Goal: Task Accomplishment & Management: Manage account settings

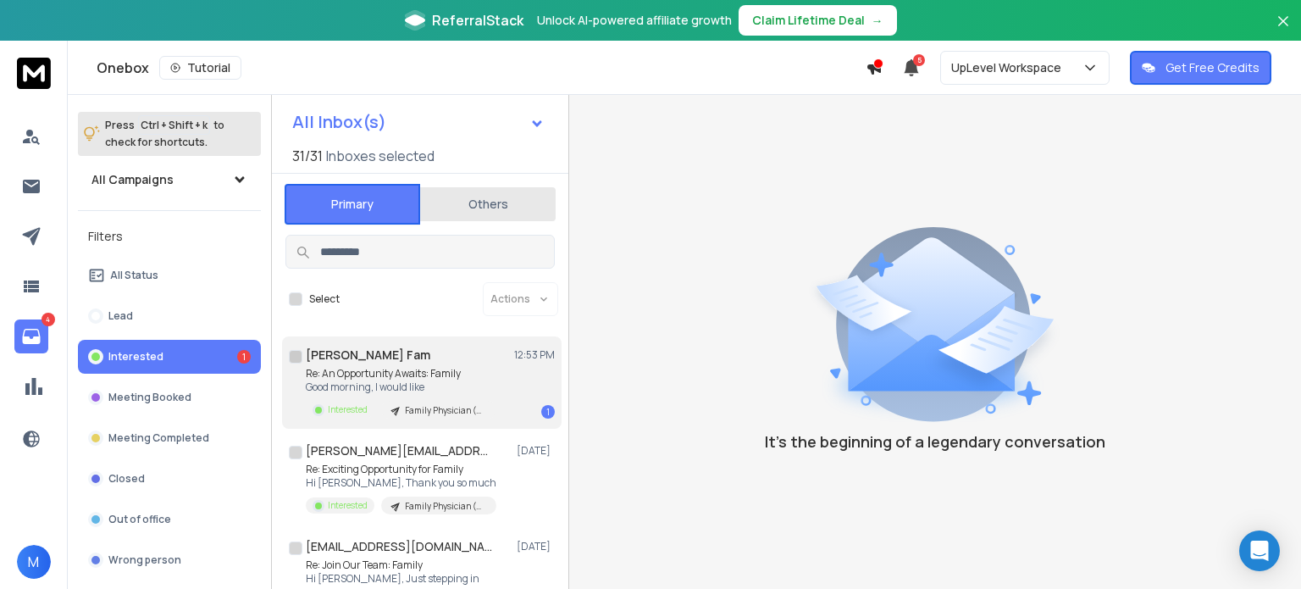
click at [386, 382] on p "Good morning, I would like" at bounding box center [401, 387] width 191 height 14
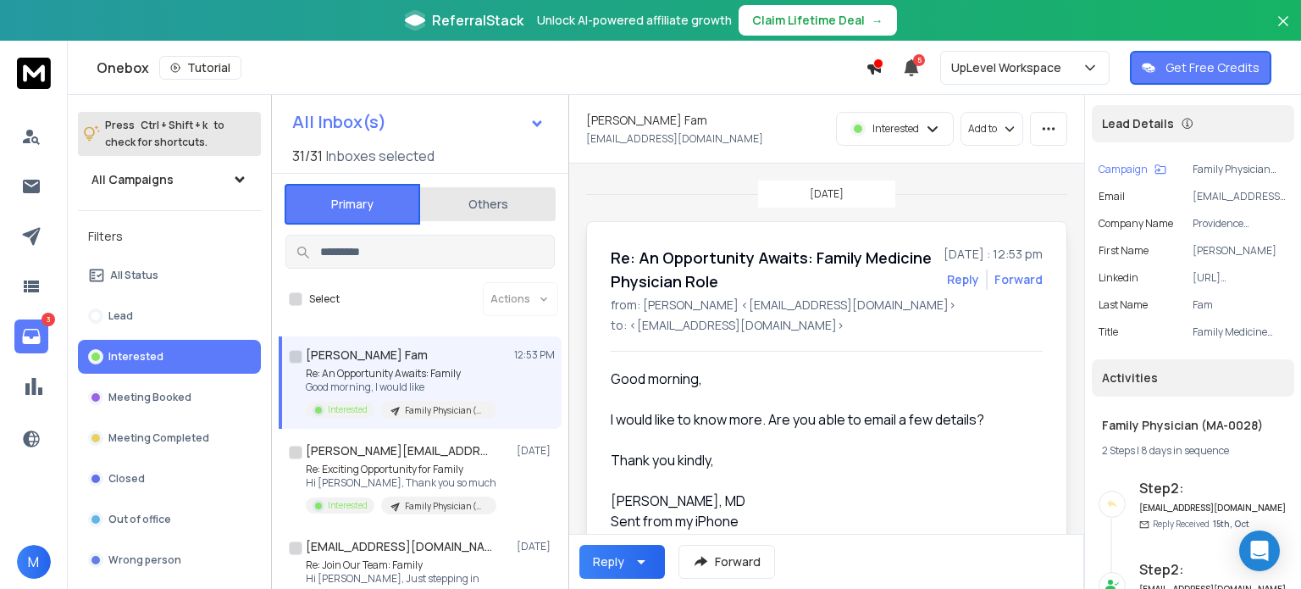
drag, startPoint x: 641, startPoint y: 430, endPoint x: 612, endPoint y: 356, distance: 79.5
copy div "Good morning, I would like to know more. Are you able to email a few details? T…"
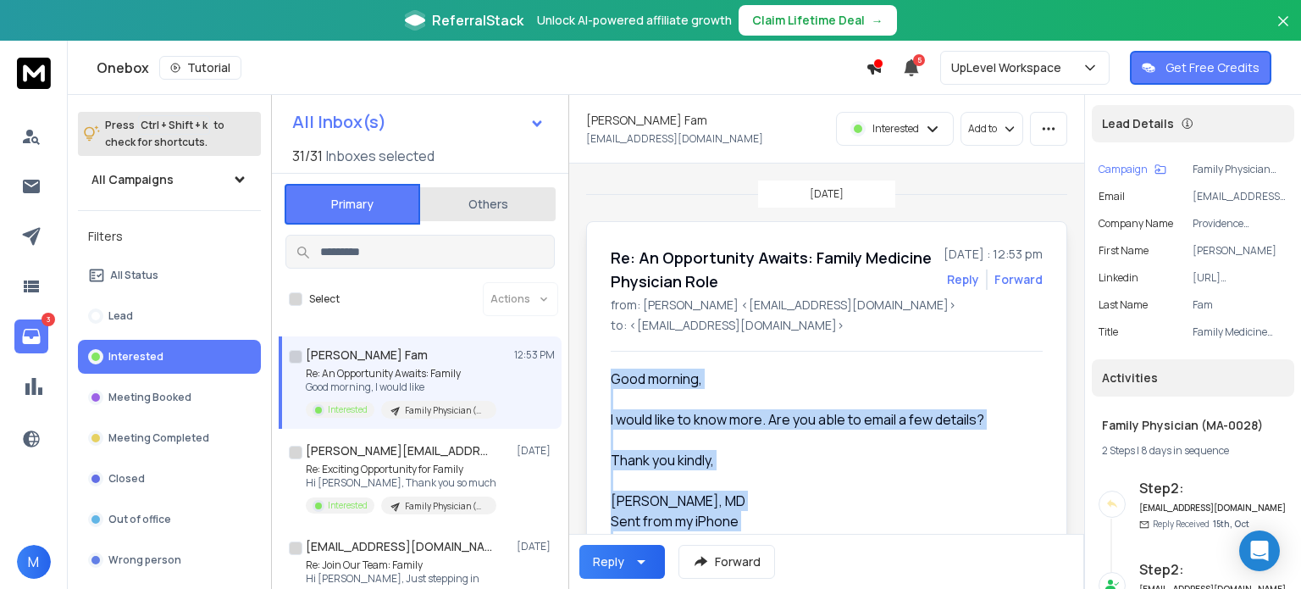
drag, startPoint x: 652, startPoint y: 320, endPoint x: 597, endPoint y: 366, distance: 70.9
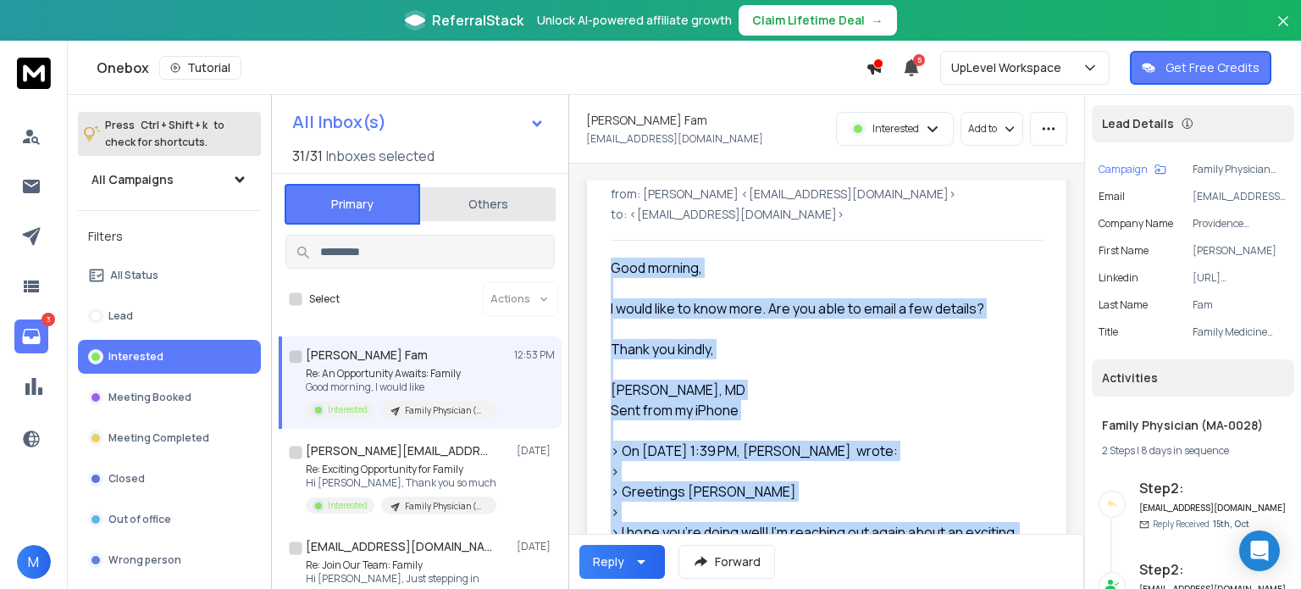
scroll to position [169, 0]
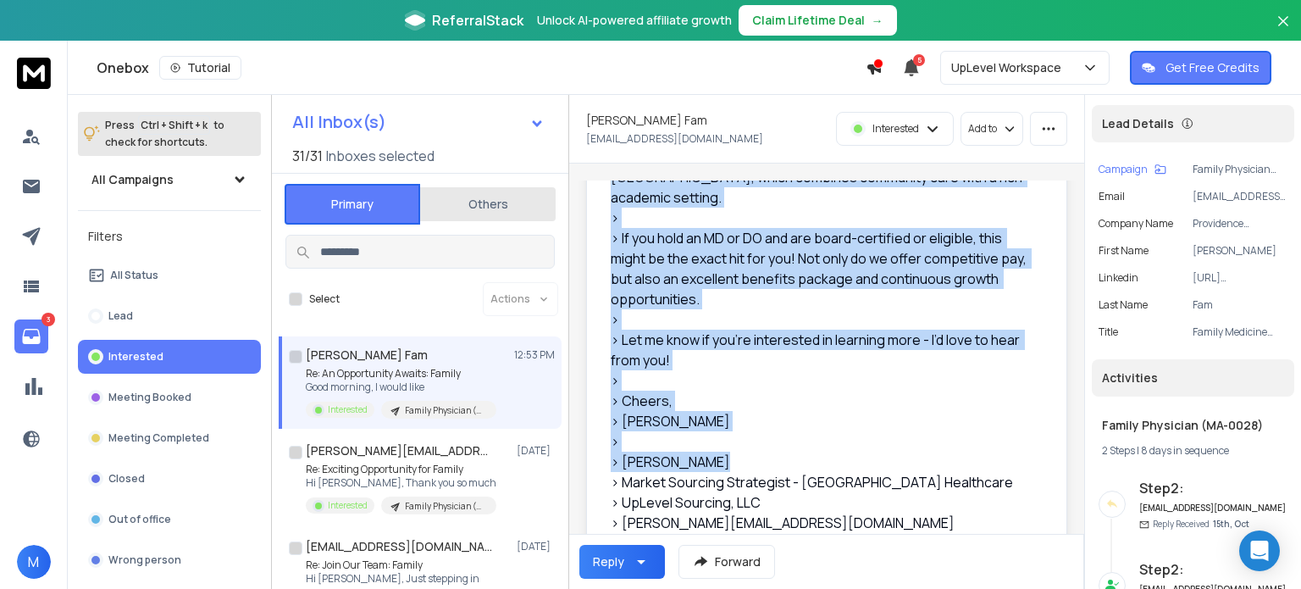
scroll to position [508, 0]
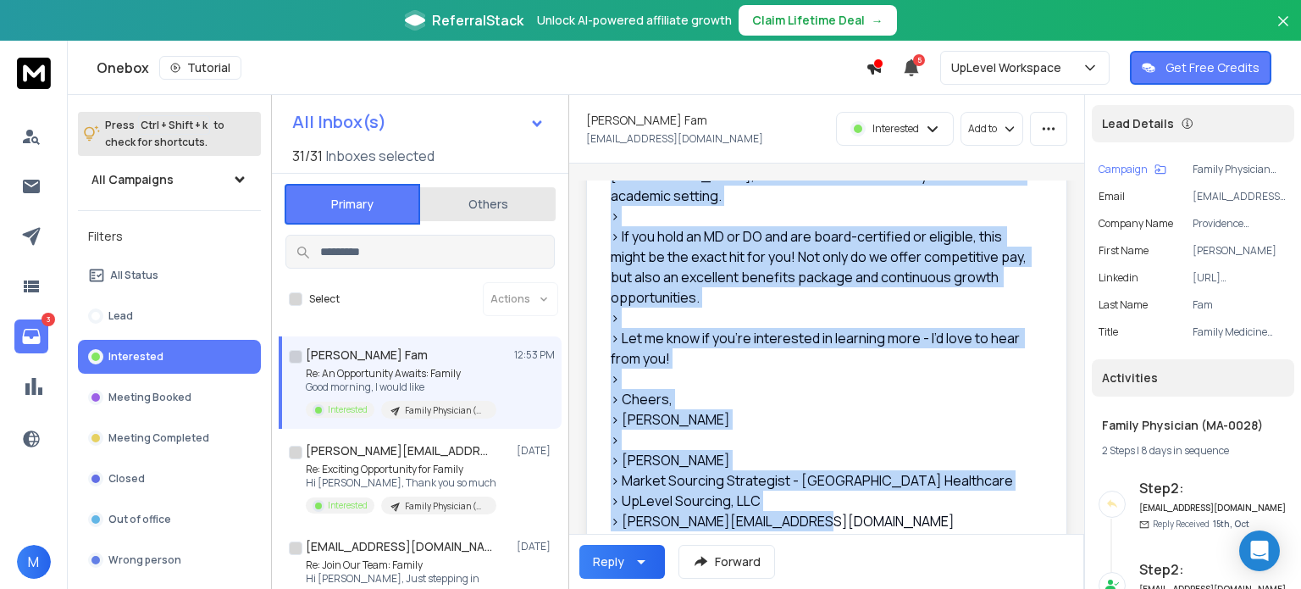
drag, startPoint x: 612, startPoint y: 206, endPoint x: 854, endPoint y: 502, distance: 383.0
click at [854, 502] on div "Good morning, I would like to know more. Are you able to email a few details? T…" at bounding box center [827, 426] width 432 height 1132
copy div "Good morning, I would like to know more. Are you able to email a few details? T…"
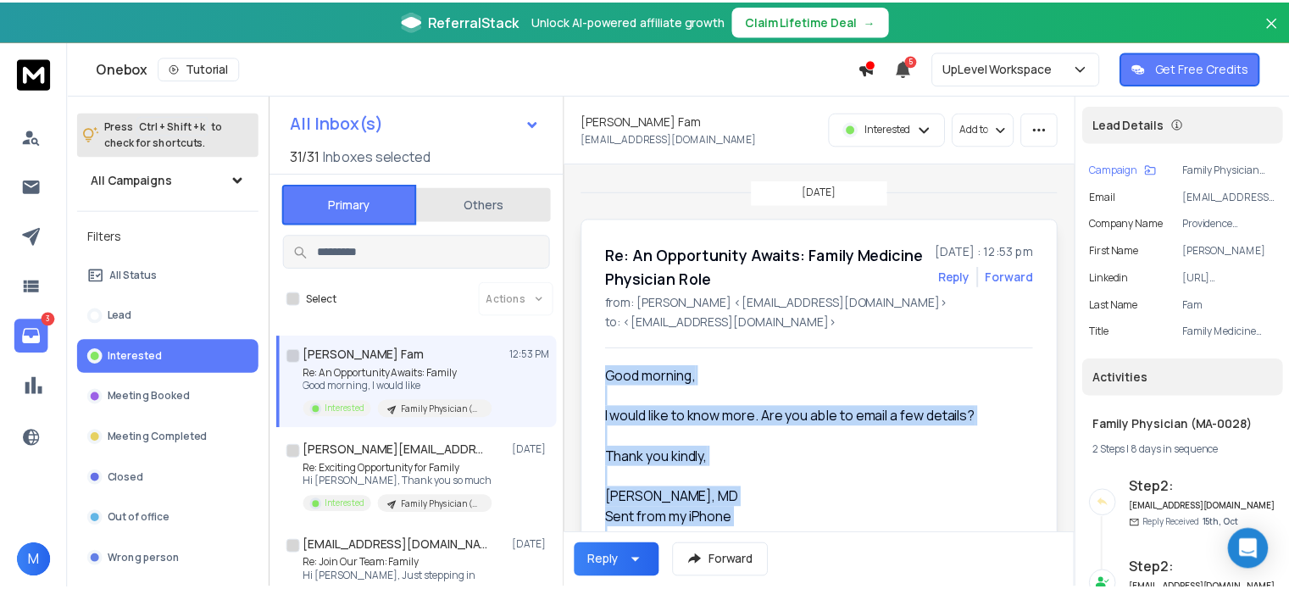
scroll to position [0, 0]
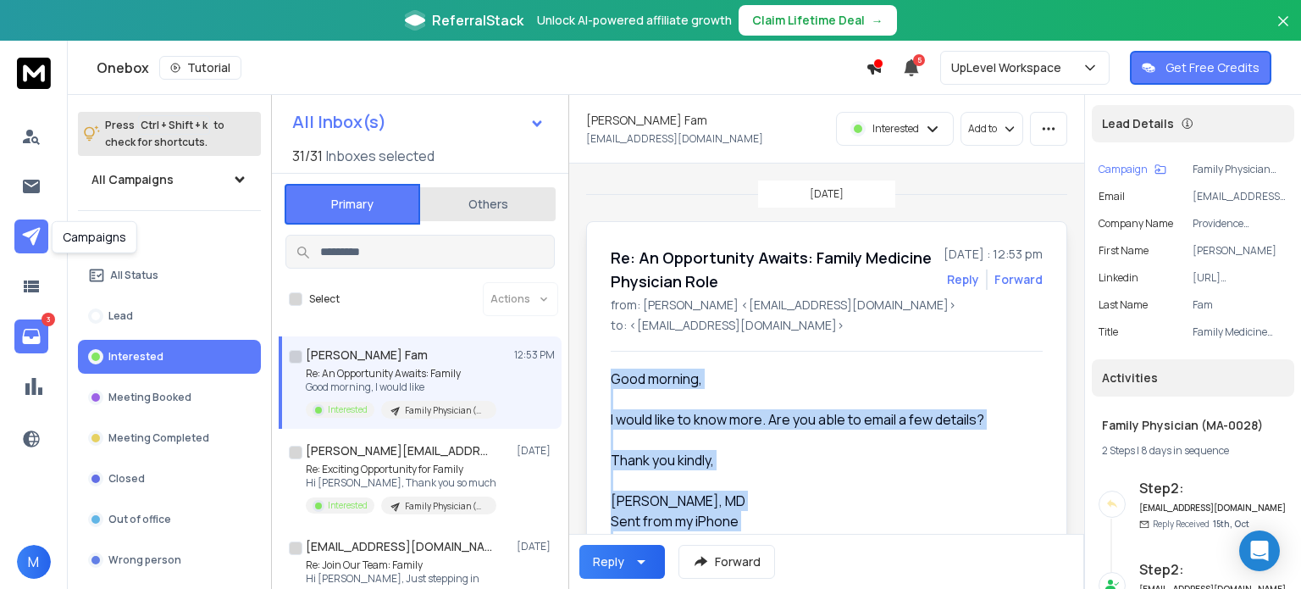
click at [34, 242] on icon at bounding box center [31, 237] width 18 height 18
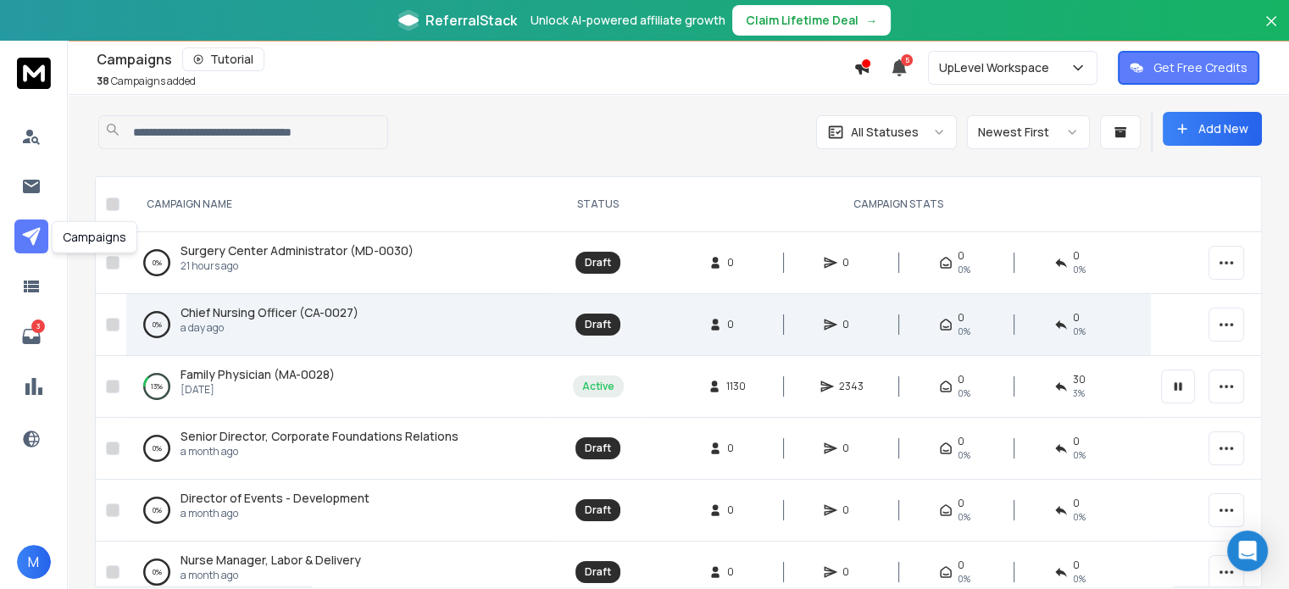
click at [314, 313] on span "Chief Nursing Officer (CA-0027)" at bounding box center [269, 312] width 178 height 16
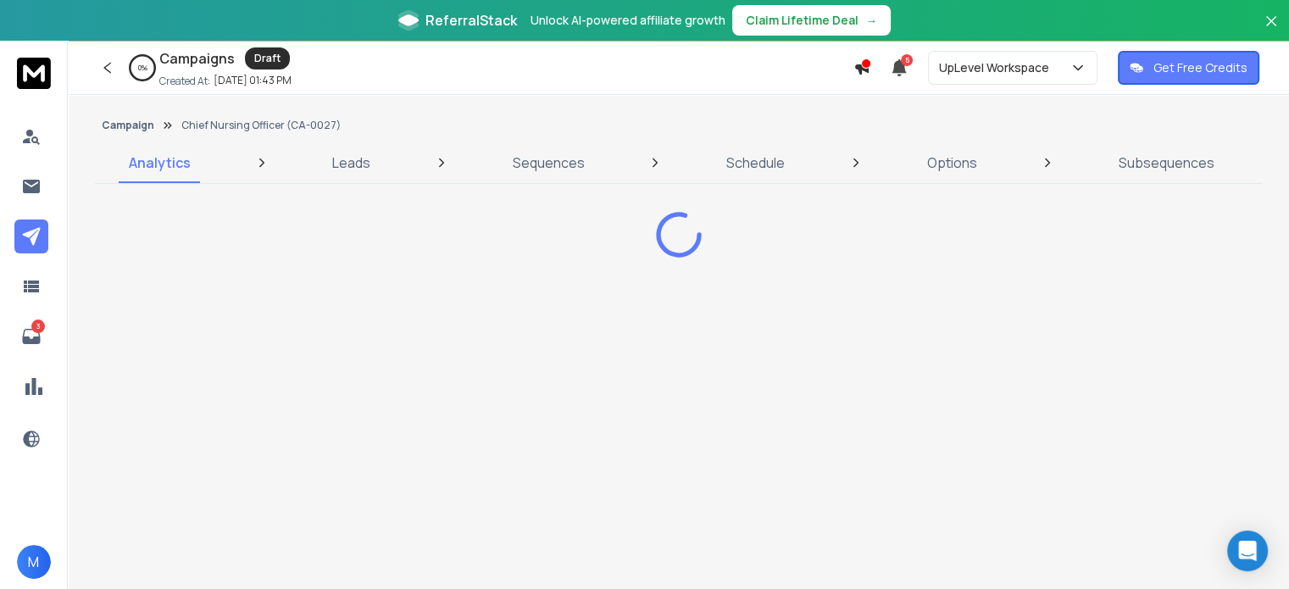
click at [535, 139] on div "Campaign Chief Nursing Officer (CA-0027) Analytics Leads Sequences Schedule Opt…" at bounding box center [678, 148] width 1167 height 72
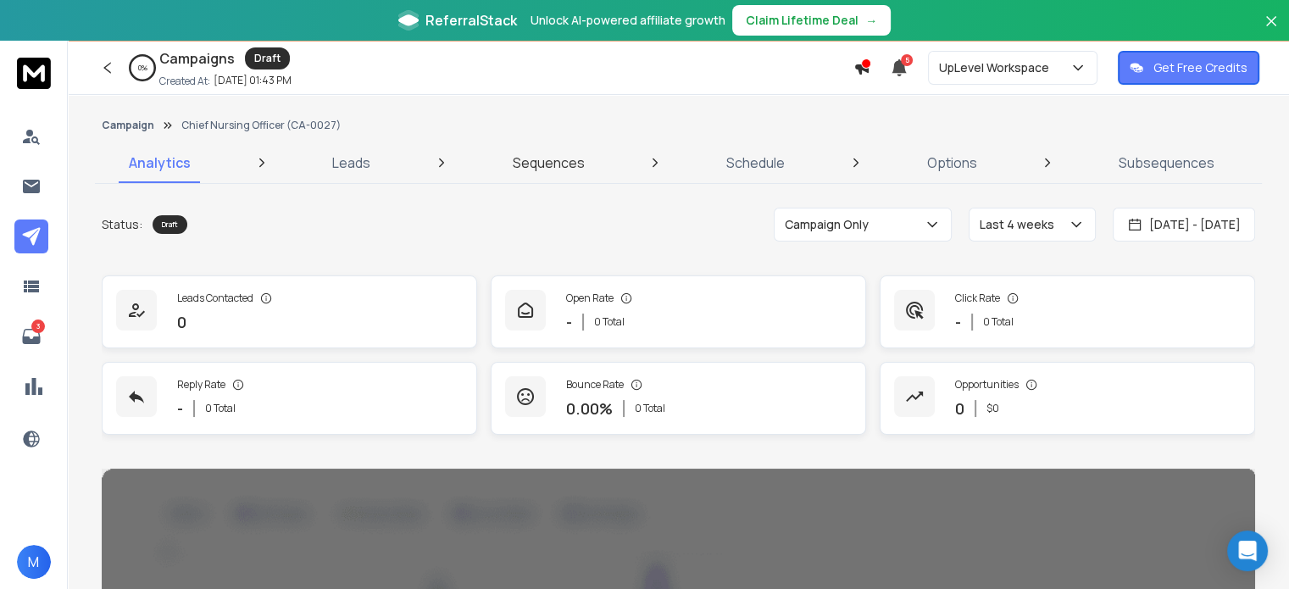
click at [536, 163] on p "Sequences" at bounding box center [549, 163] width 72 height 20
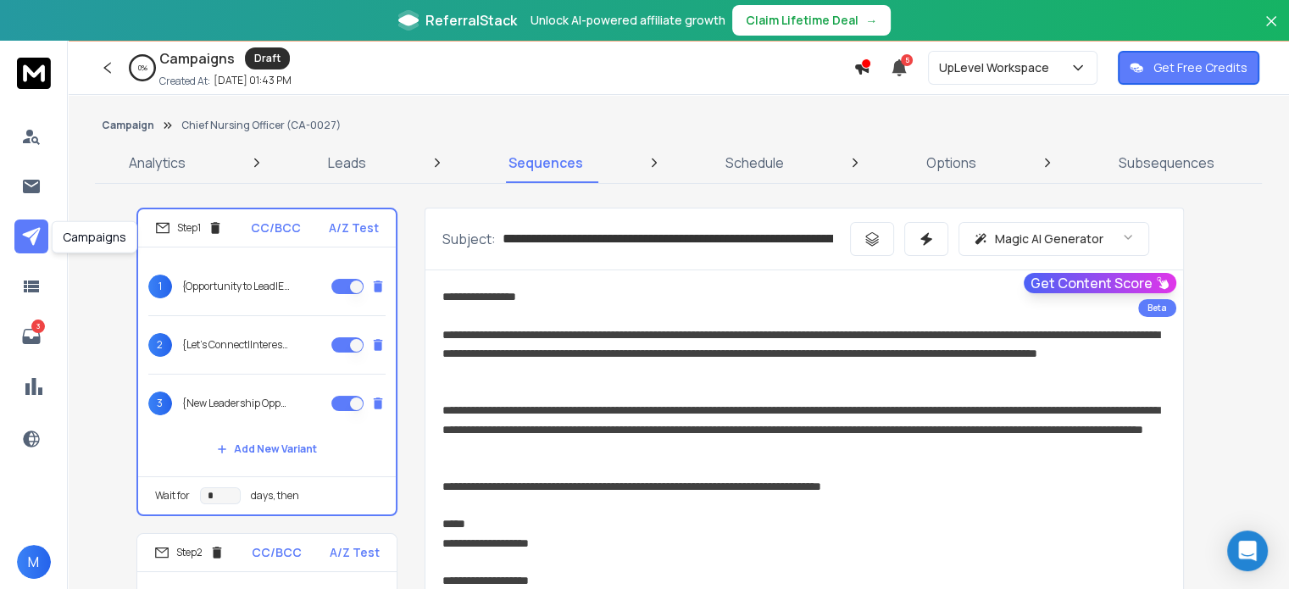
click at [34, 233] on icon at bounding box center [31, 237] width 18 height 18
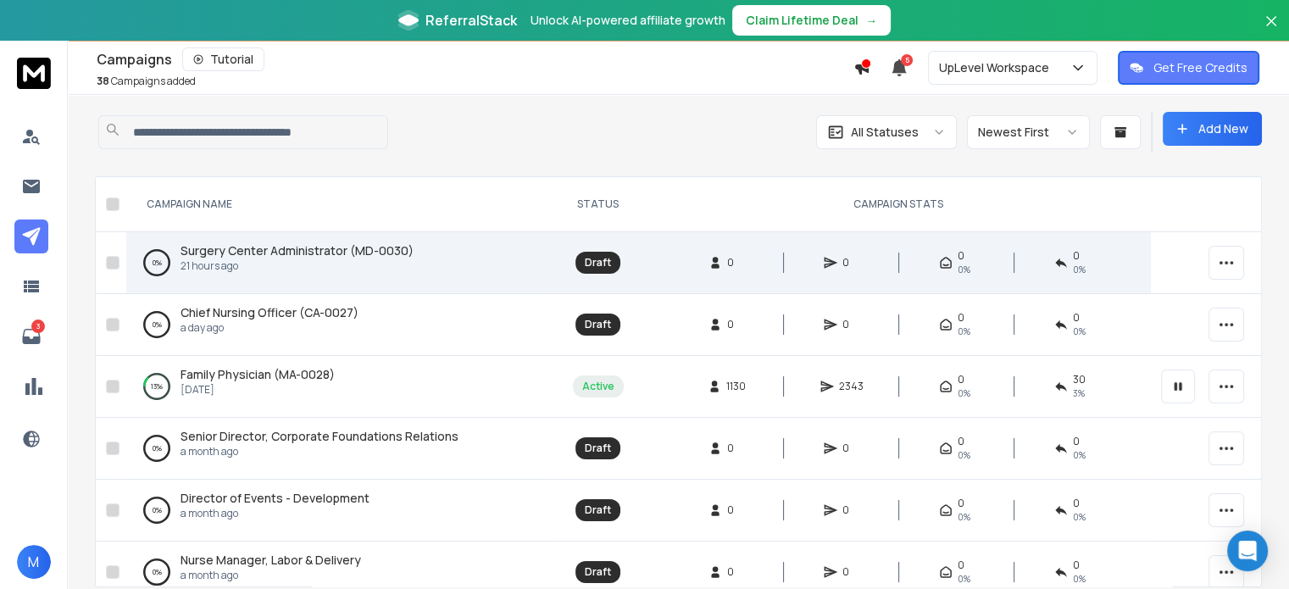
click at [330, 277] on div "Surgery Center Administrator (MD-0030) 21 hours ago" at bounding box center [296, 262] width 233 height 41
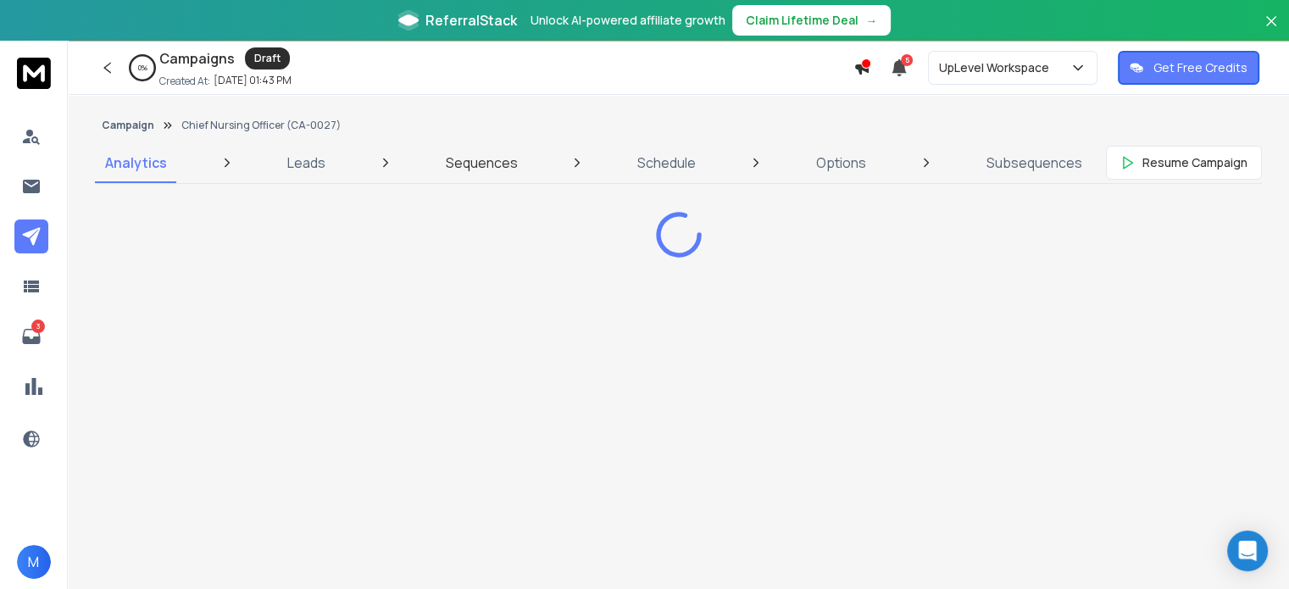
click at [494, 170] on p "Sequences" at bounding box center [482, 163] width 72 height 20
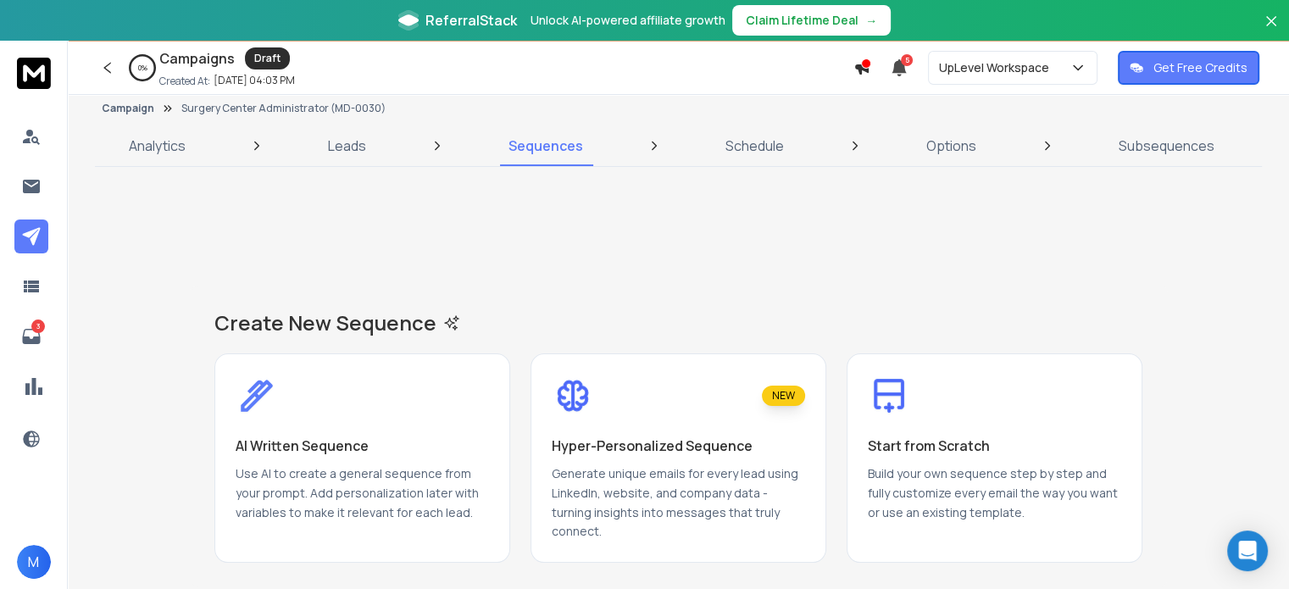
scroll to position [18, 0]
click at [31, 242] on icon at bounding box center [31, 236] width 20 height 20
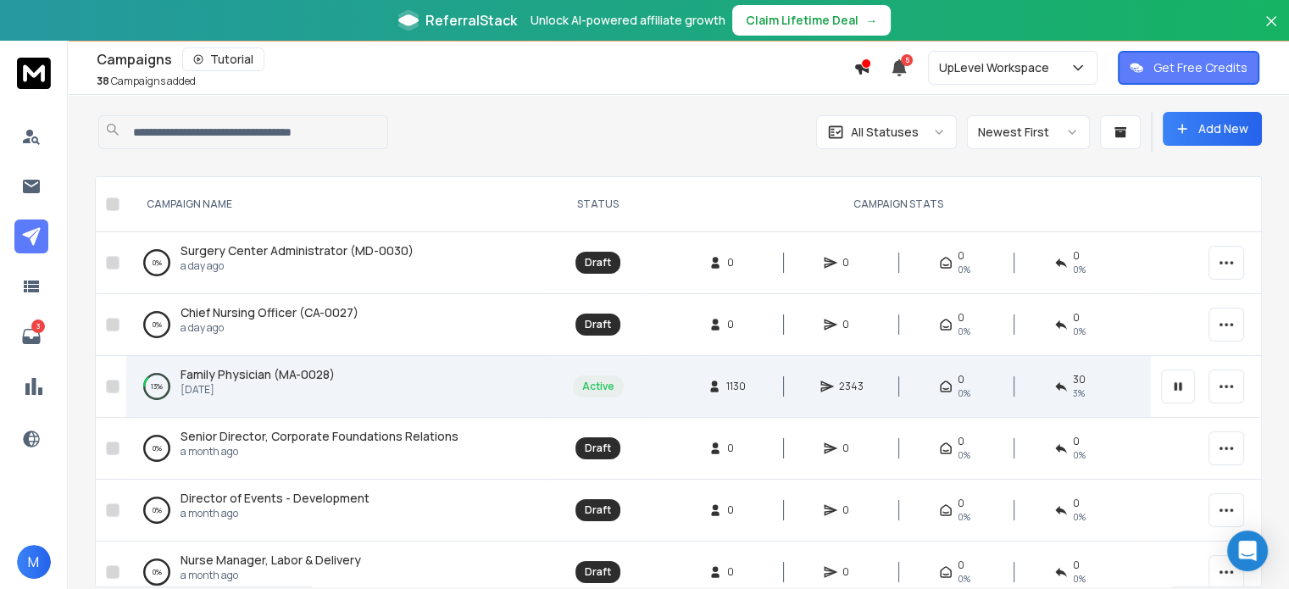
click at [247, 370] on span "Family Physician (MA-0028)" at bounding box center [257, 374] width 154 height 16
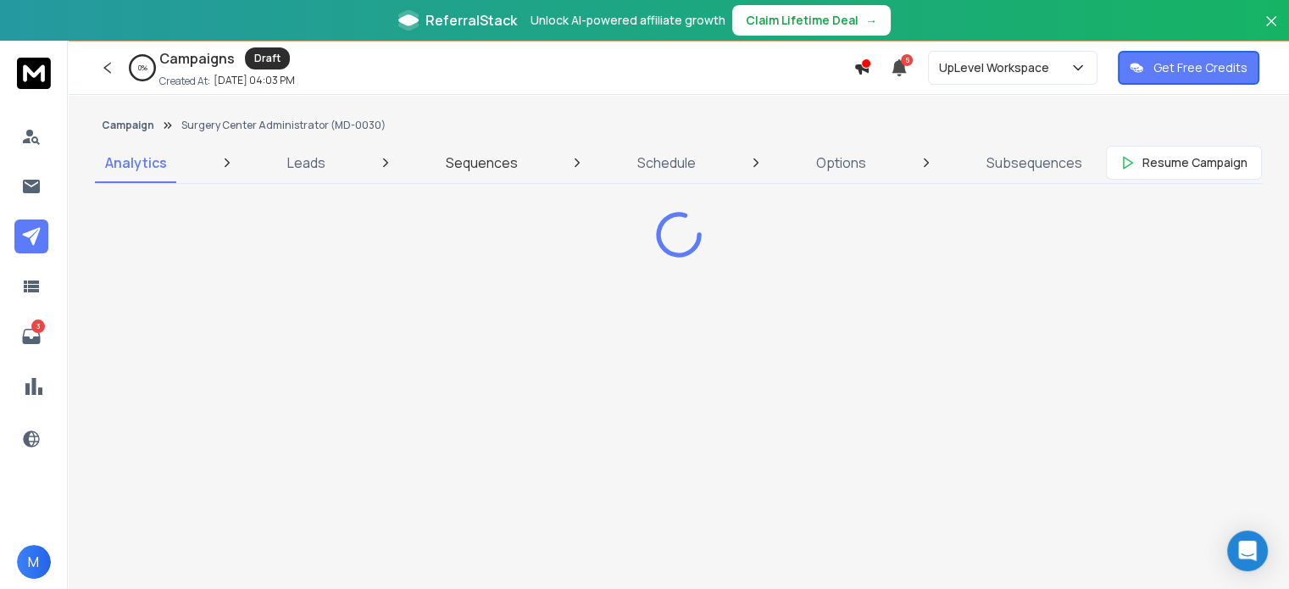
click at [454, 163] on p "Sequences" at bounding box center [482, 163] width 72 height 20
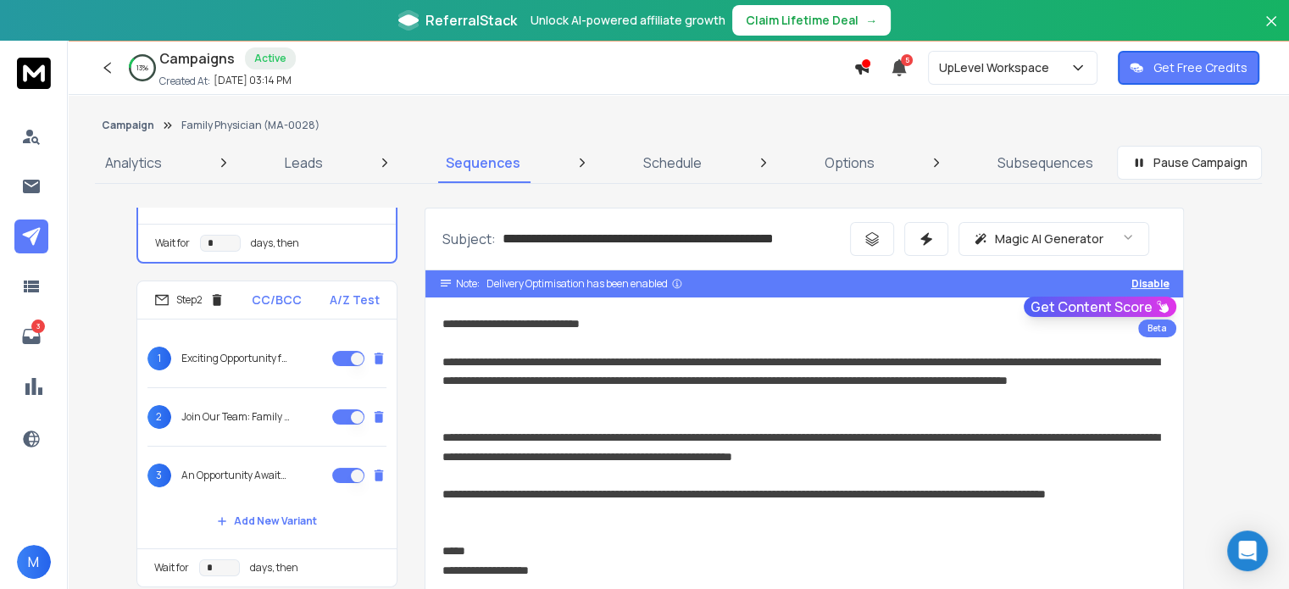
scroll to position [254, 0]
click at [227, 412] on p "Join Our Team: Family Medicine Physician Needed" at bounding box center [235, 415] width 108 height 14
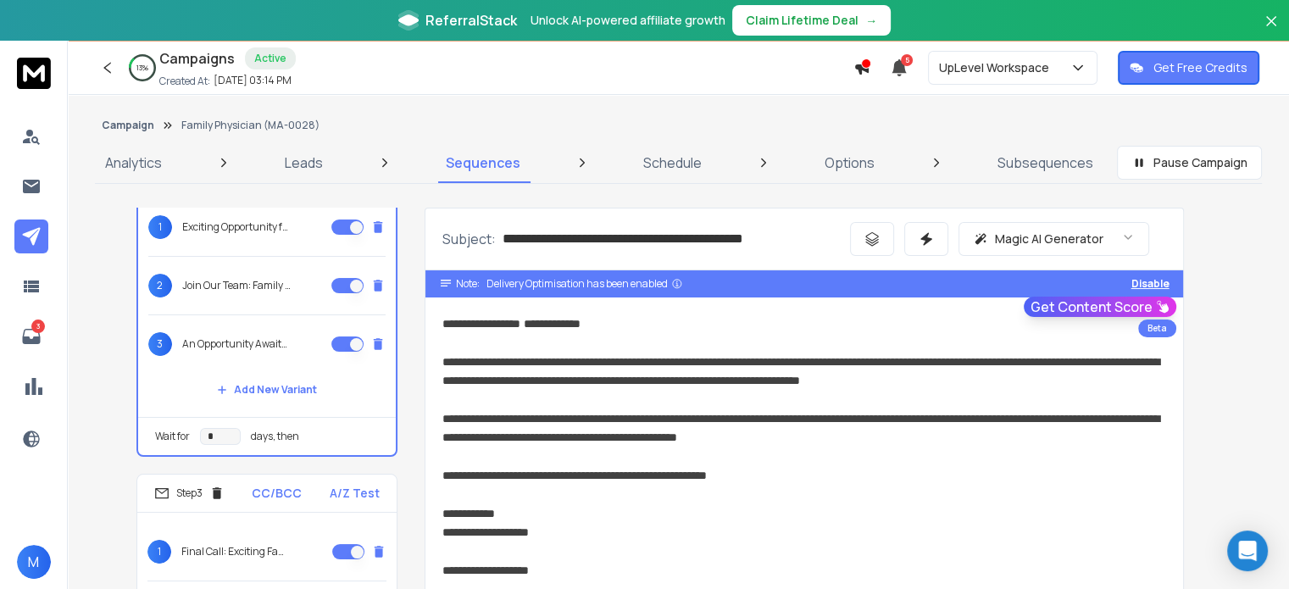
scroll to position [502, 0]
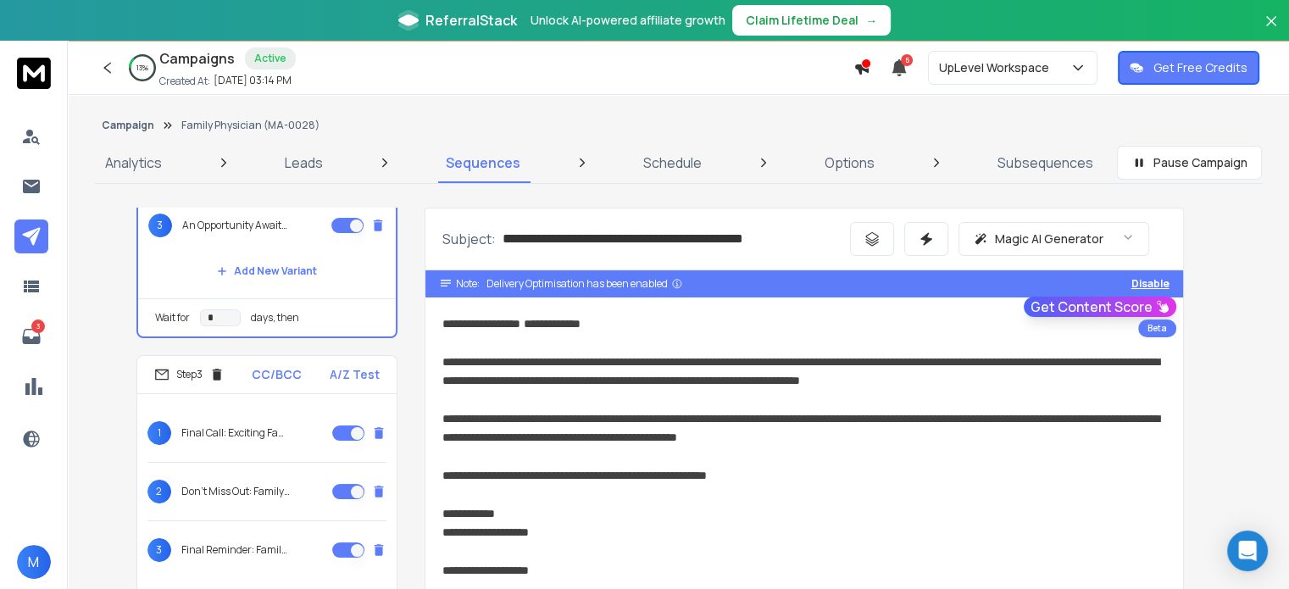
click at [211, 437] on div "1 Final Call: Exciting Family Medicine Physician Role in [GEOGRAPHIC_DATA]" at bounding box center [218, 433] width 142 height 24
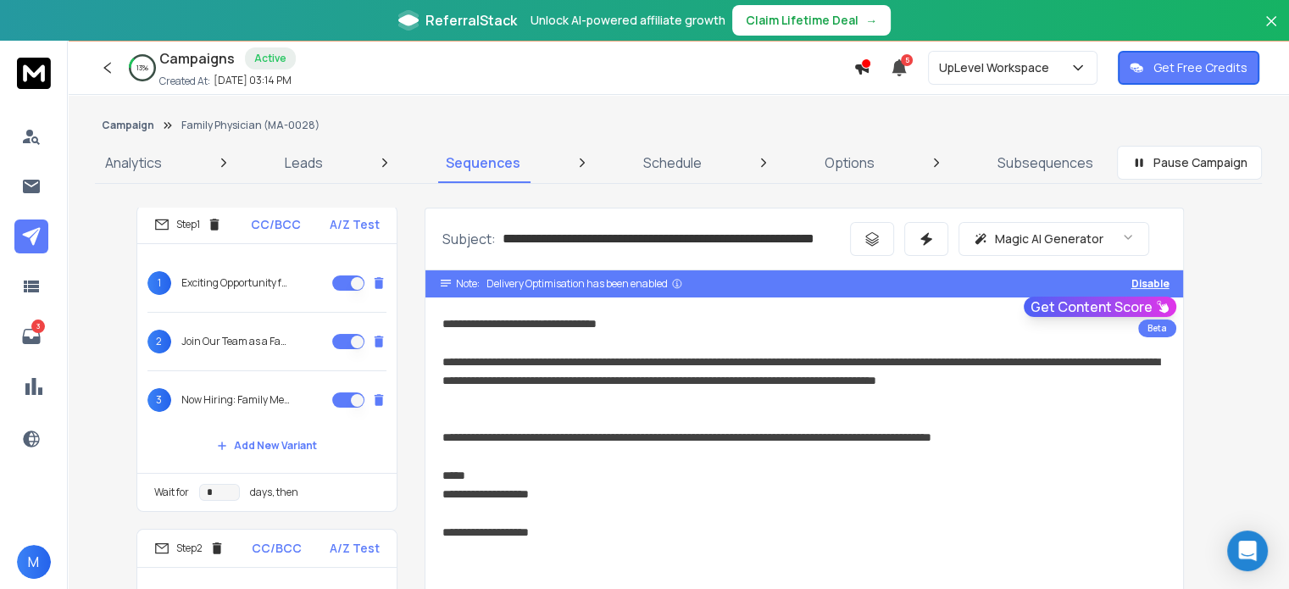
scroll to position [0, 0]
click at [203, 301] on div "1 Exciting Opportunity for Family Physicians in [GEOGRAPHIC_DATA]!" at bounding box center [266, 286] width 239 height 58
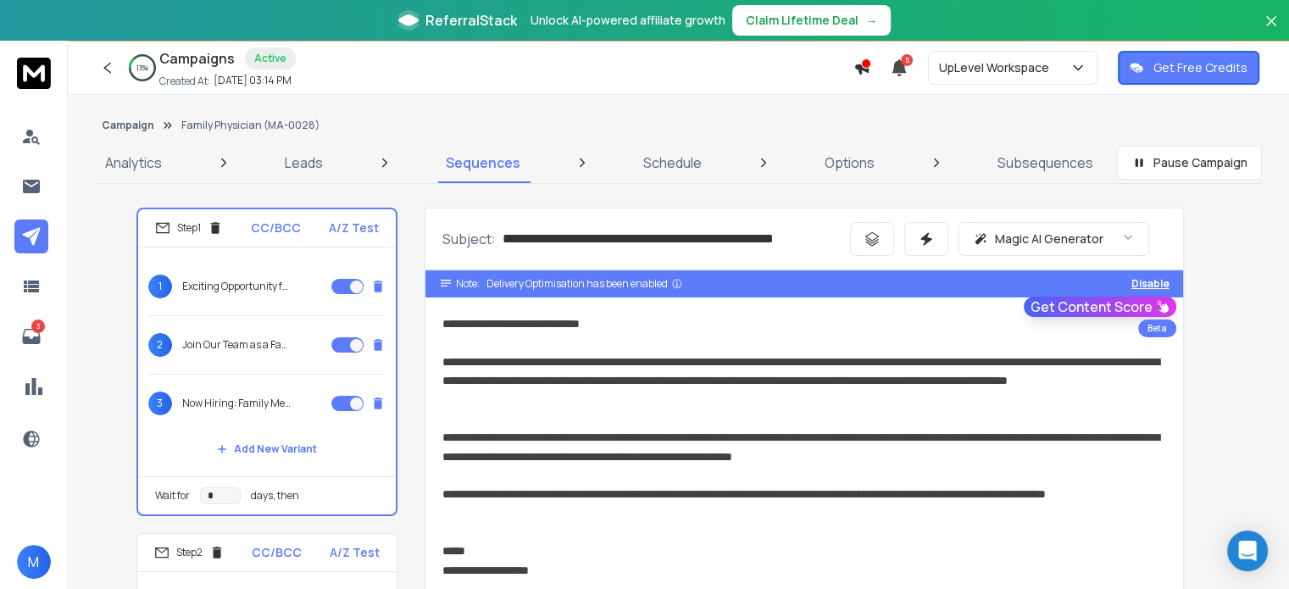
click at [205, 338] on p "Join Our Team as a Family Medicine Physician!" at bounding box center [236, 345] width 108 height 14
click at [220, 402] on p "Now Hiring: Family Medicine Physician in [GEOGRAPHIC_DATA]!" at bounding box center [236, 404] width 108 height 14
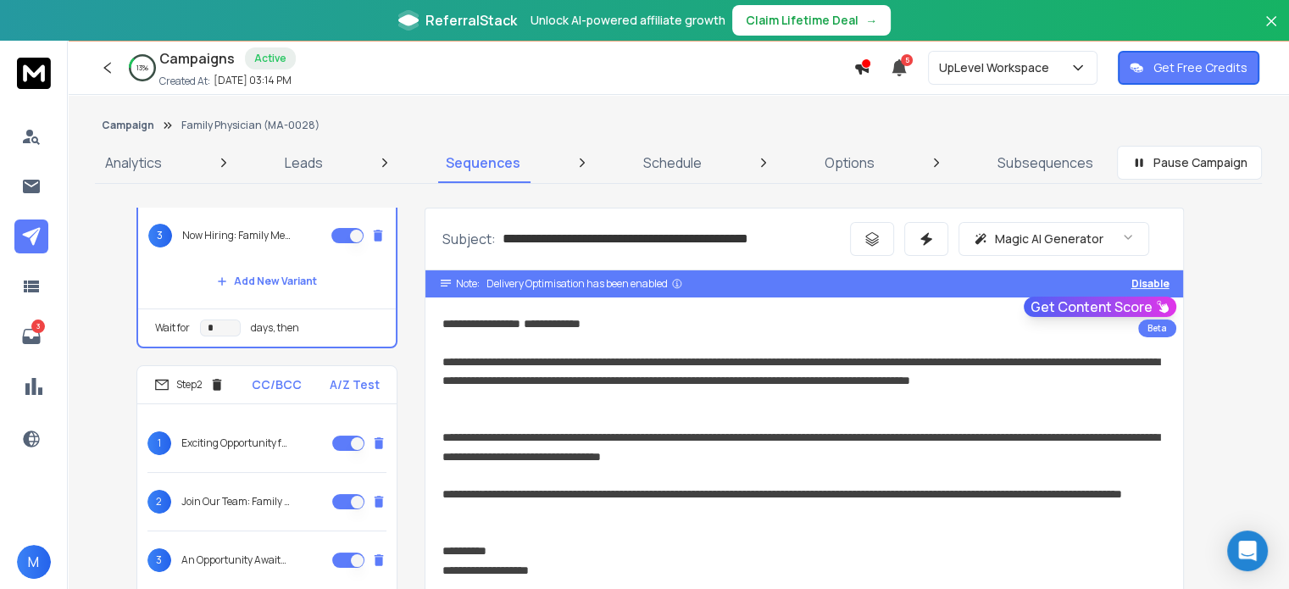
scroll to position [169, 0]
click at [212, 444] on p "Exciting Opportunity for Family Physicians in [GEOGRAPHIC_DATA]" at bounding box center [235, 442] width 108 height 14
type input "**********"
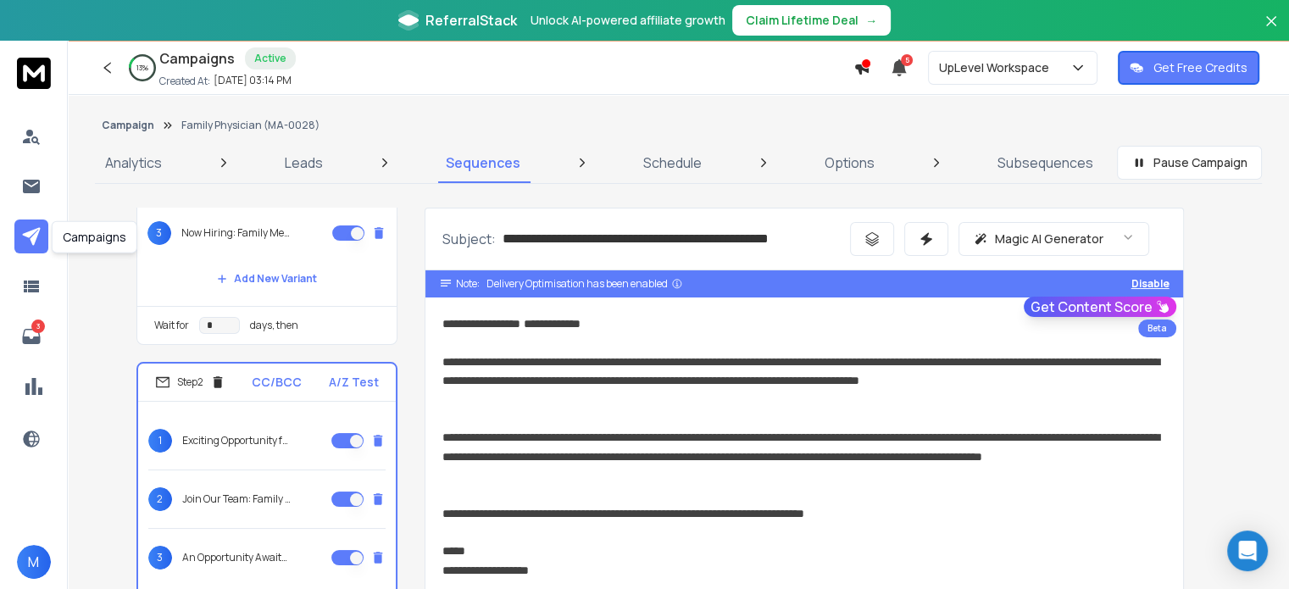
click at [14, 237] on link at bounding box center [31, 236] width 34 height 34
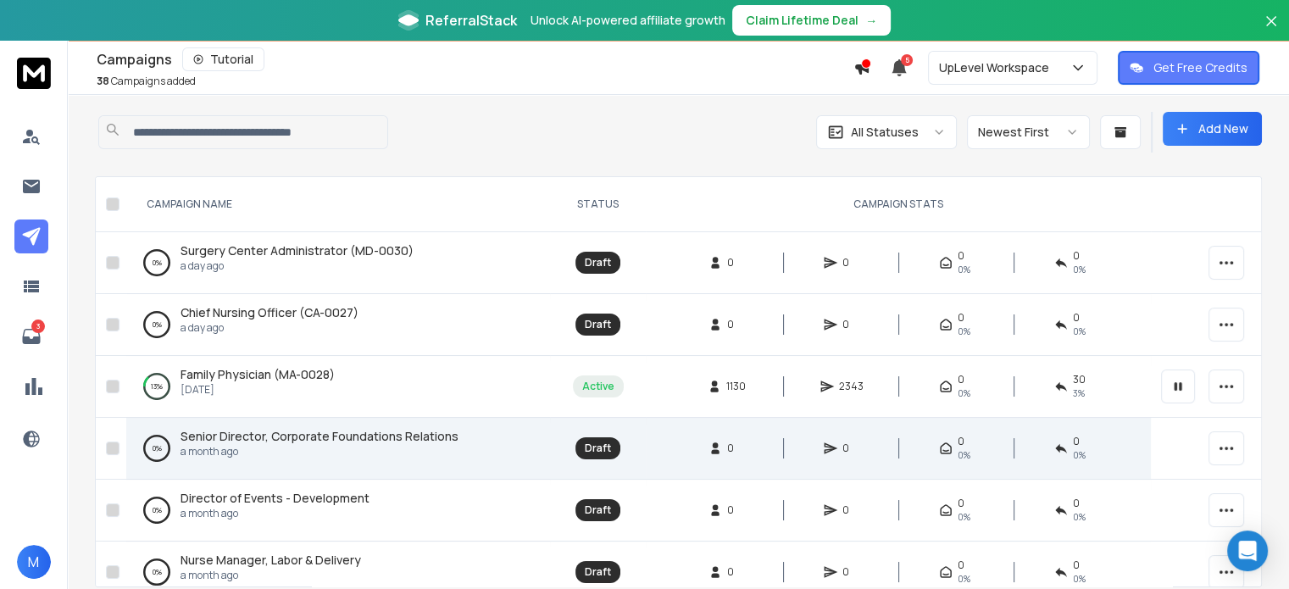
click at [237, 433] on span "Senior Director, Corporate Foundations Relations" at bounding box center [319, 436] width 278 height 16
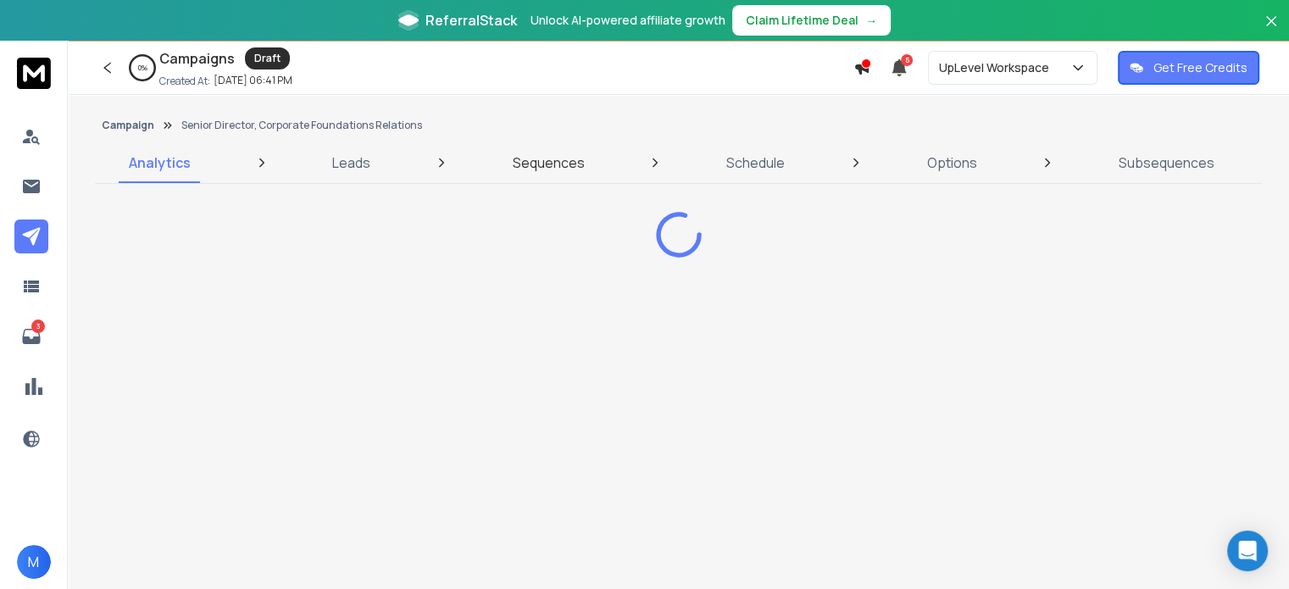
click at [547, 165] on p "Sequences" at bounding box center [549, 163] width 72 height 20
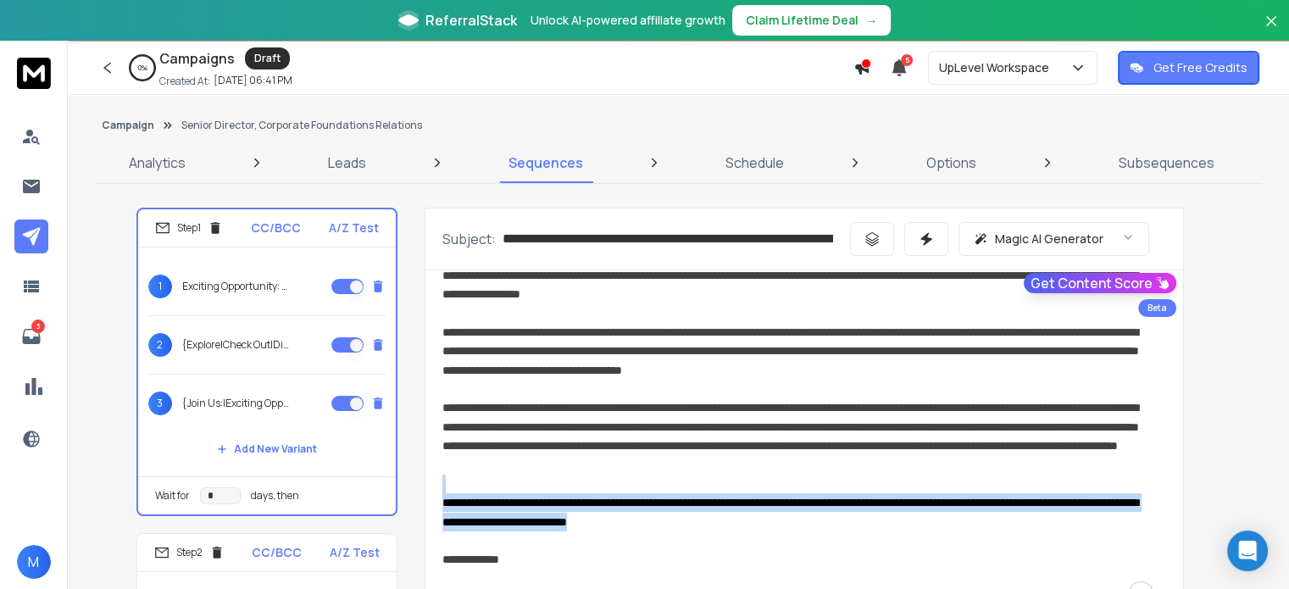
scroll to position [60, 0]
drag, startPoint x: 750, startPoint y: 522, endPoint x: 442, endPoint y: 491, distance: 309.2
click at [442, 491] on div "**********" at bounding box center [803, 446] width 757 height 353
copy div "**********"
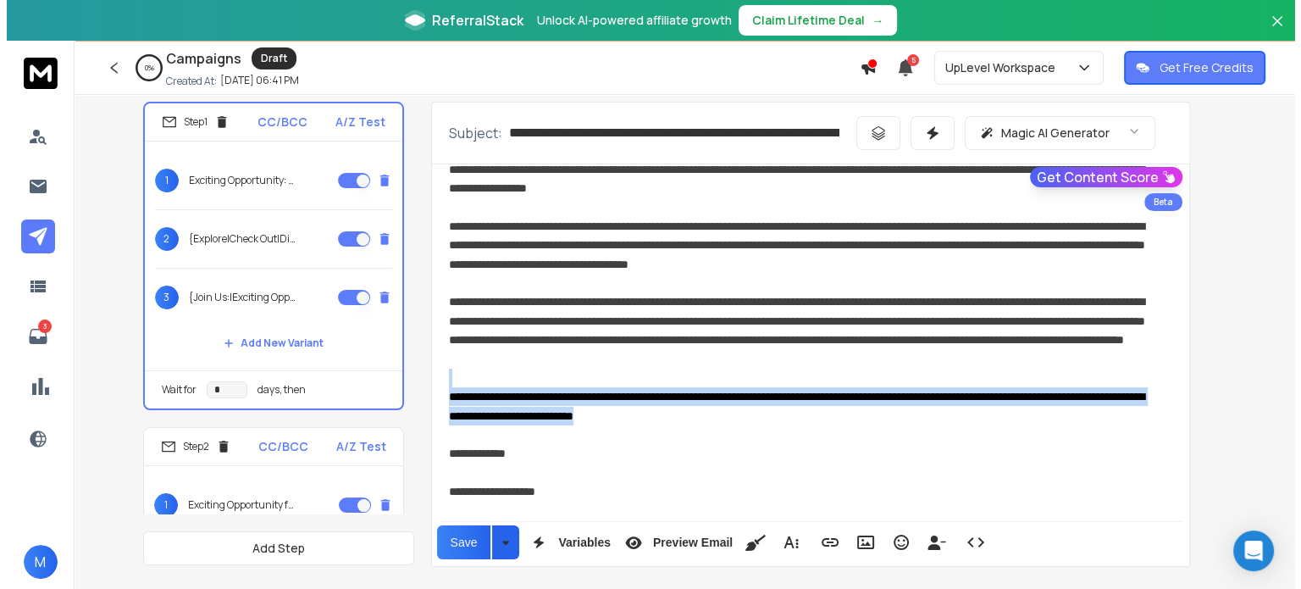
scroll to position [107, 0]
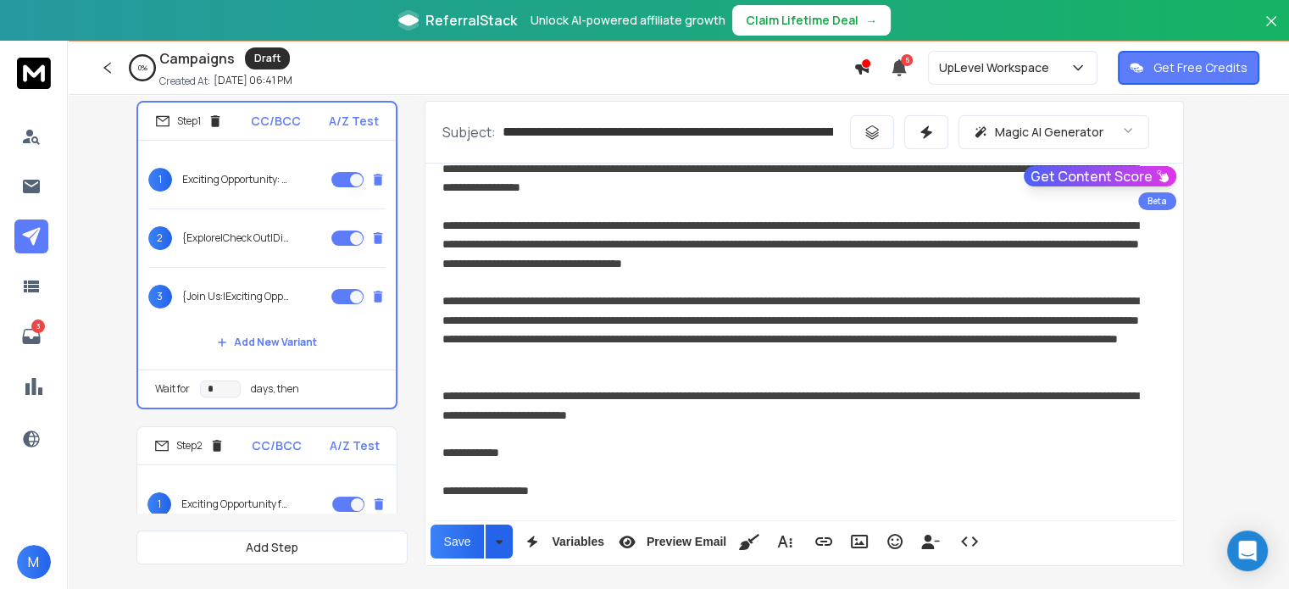
click at [817, 440] on div "To enrich screen reader interactions, please activate Accessibility in Grammarl…" at bounding box center [804, 433] width 724 height 19
click at [18, 242] on link at bounding box center [31, 236] width 34 height 34
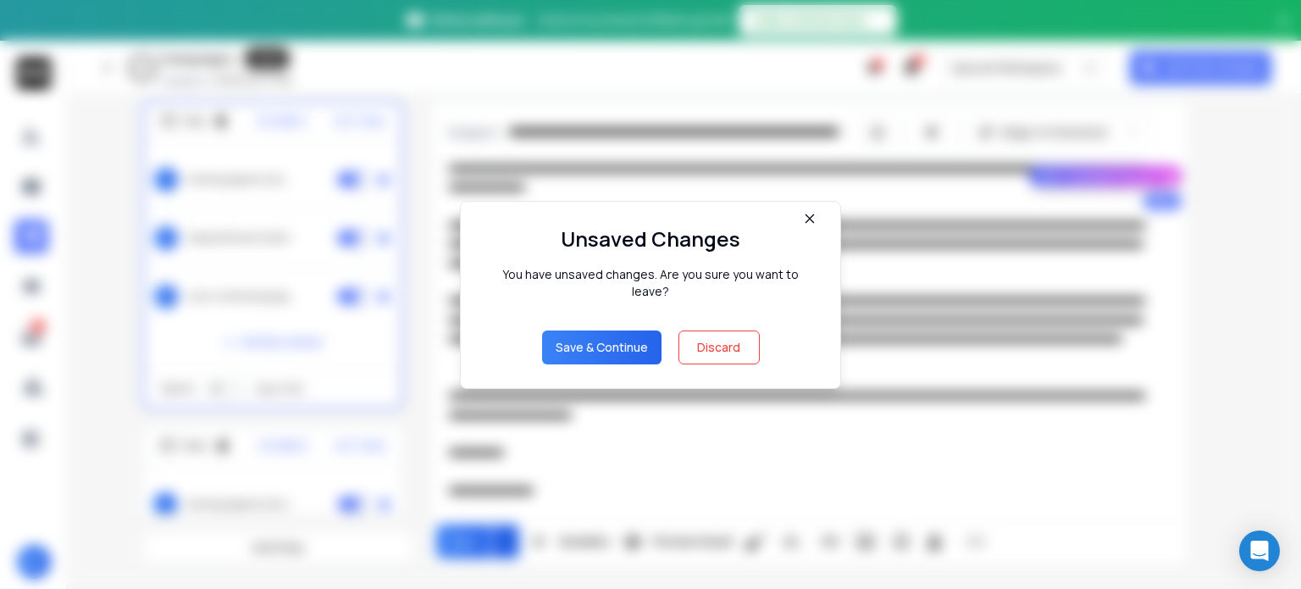
click at [574, 333] on button "Save & Continue" at bounding box center [601, 347] width 119 height 34
